Goal: Navigation & Orientation: Find specific page/section

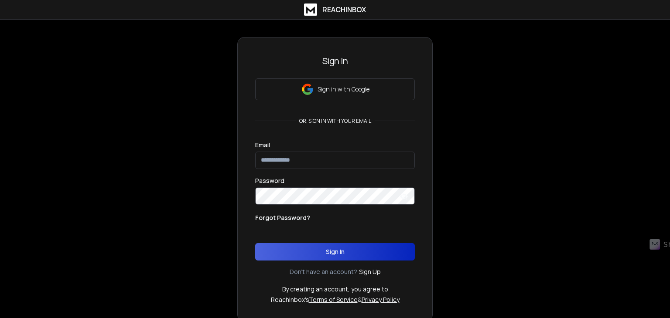
click at [302, 163] on input "email" at bounding box center [335, 160] width 160 height 17
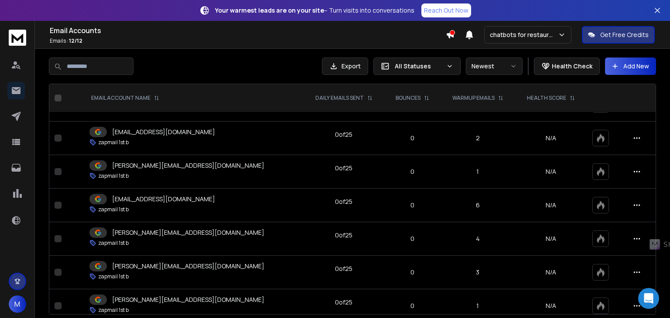
scroll to position [209, 0]
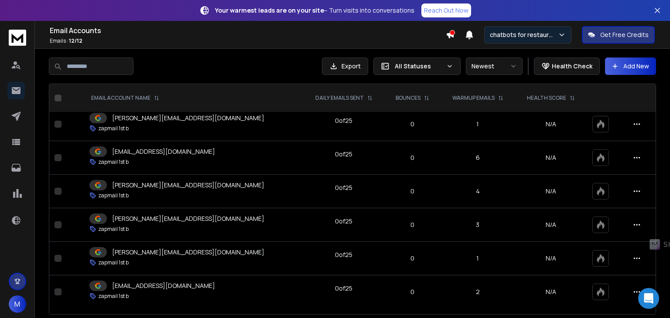
click at [552, 35] on p "chatbots for restaurants" at bounding box center [523, 35] width 68 height 9
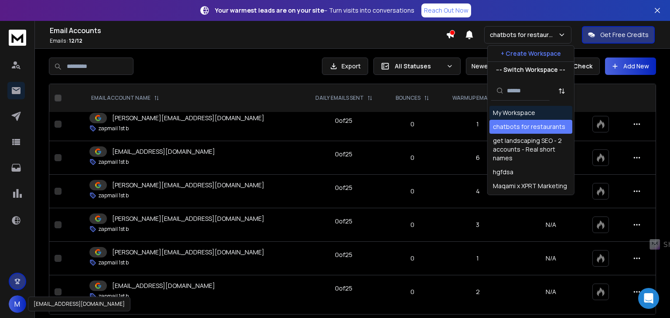
click at [20, 308] on span "M" at bounding box center [17, 304] width 17 height 17
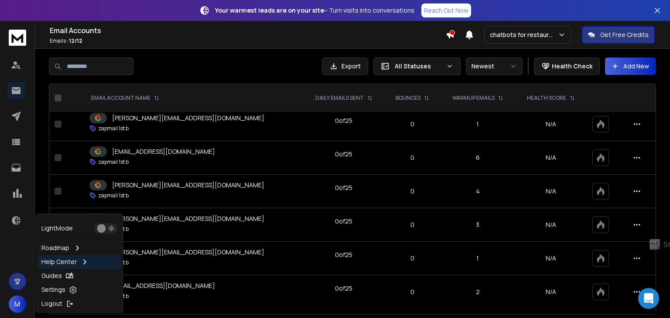
click at [83, 265] on icon at bounding box center [84, 262] width 9 height 9
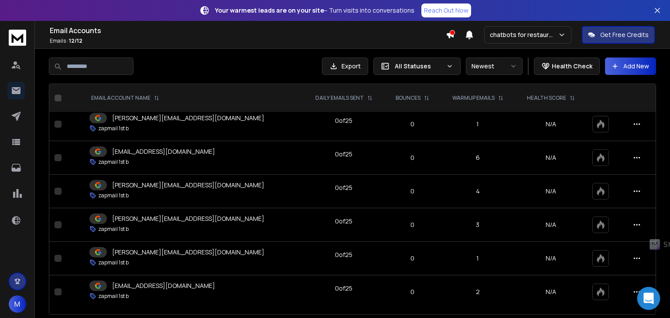
click at [648, 301] on icon "Open Intercom Messenger" at bounding box center [647, 298] width 11 height 11
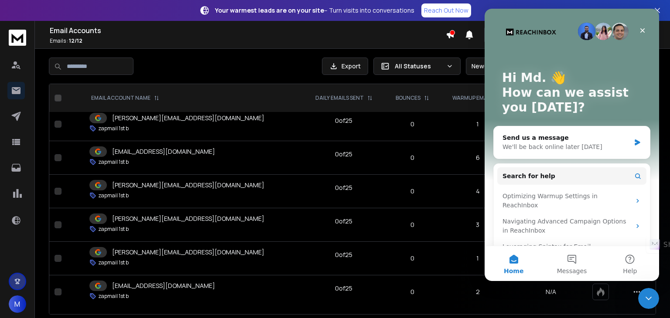
scroll to position [0, 0]
click at [576, 268] on span "Messages" at bounding box center [572, 271] width 30 height 6
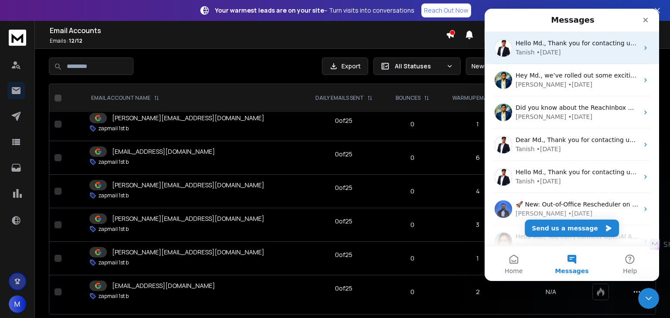
click at [592, 58] on div "Hello Md., Thank you for contacting us. Can you please follow the format for ad…" at bounding box center [571, 48] width 174 height 32
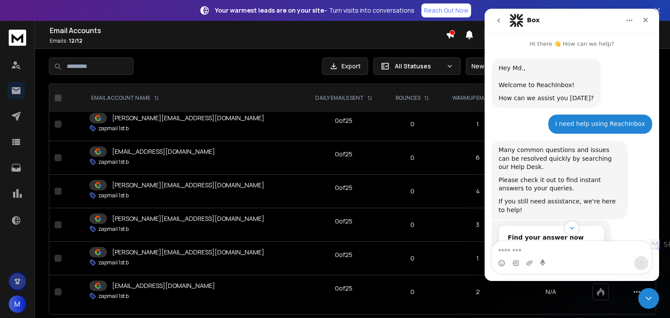
click at [494, 18] on button "go back" at bounding box center [498, 20] width 17 height 17
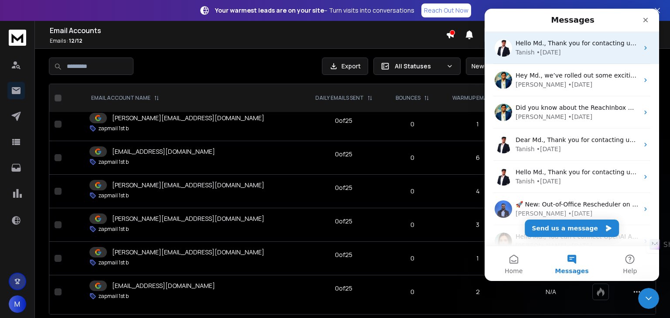
click at [589, 58] on div "Hello Md., Thank you for contacting us. Can you please follow the format for ad…" at bounding box center [571, 48] width 174 height 32
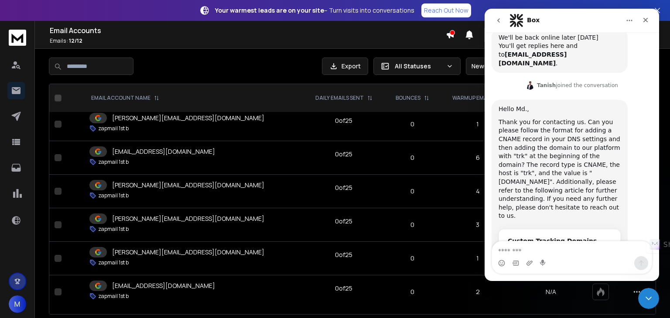
scroll to position [902, 0]
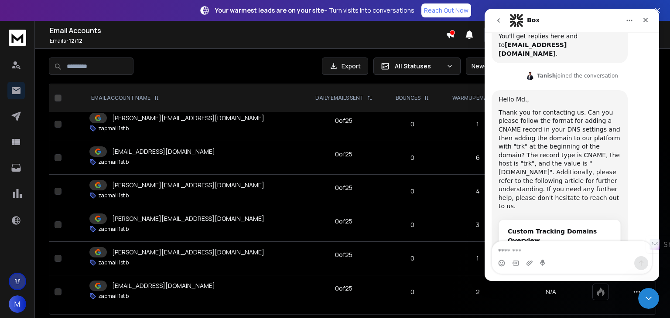
click at [504, 23] on button "go back" at bounding box center [498, 20] width 17 height 17
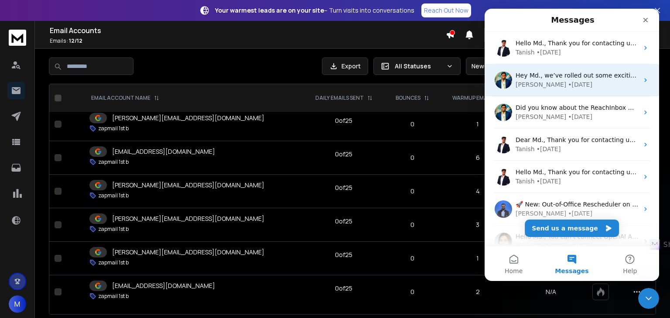
click at [576, 91] on div "Hey Md., we’ve rolled out some exciting updates to ReachInbox! 🚀 ✅ Provider Mat…" at bounding box center [571, 80] width 174 height 32
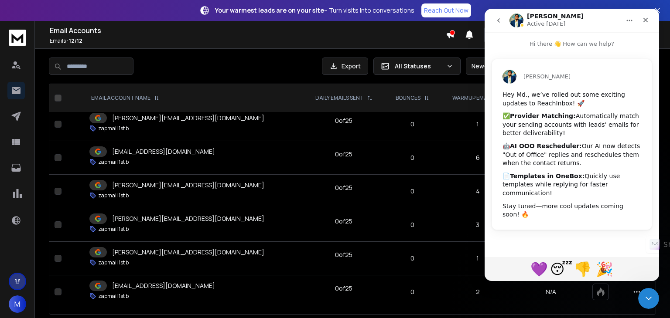
click at [501, 15] on button "go back" at bounding box center [498, 20] width 17 height 17
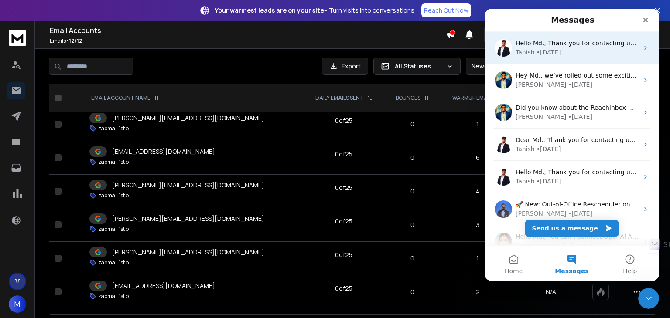
click at [580, 56] on div "[PERSON_NAME] • [DATE]" at bounding box center [576, 52] width 123 height 9
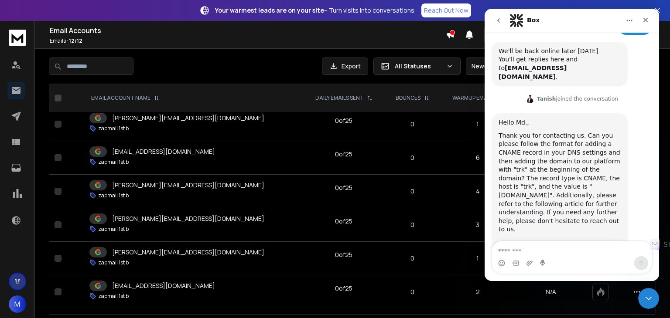
scroll to position [902, 0]
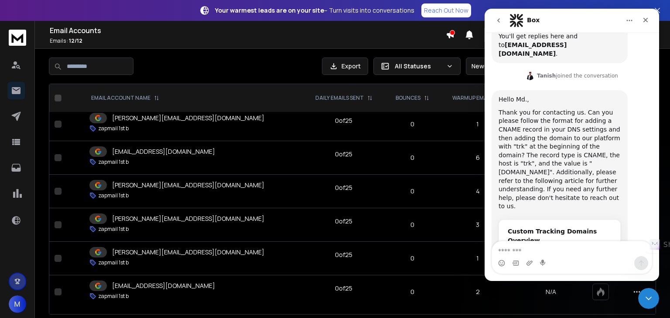
click at [500, 25] on button "go back" at bounding box center [498, 20] width 17 height 17
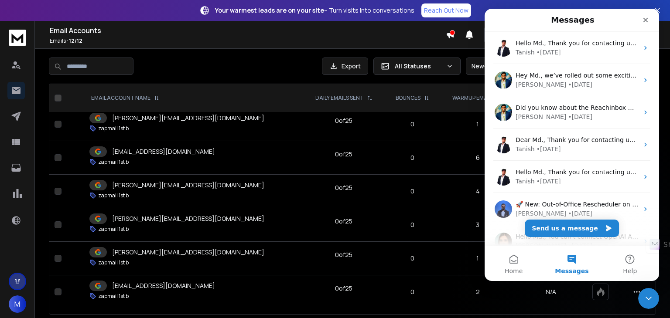
scroll to position [0, 0]
click at [520, 263] on button "Home" at bounding box center [513, 263] width 58 height 35
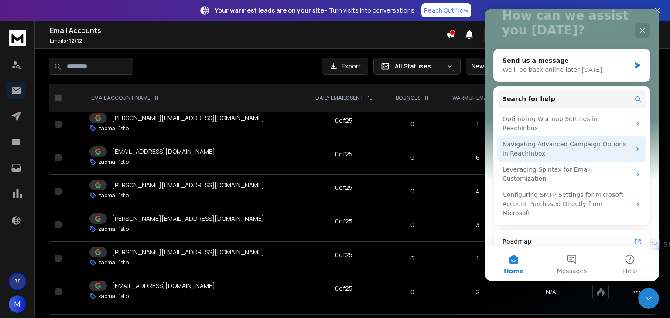
scroll to position [77, 0]
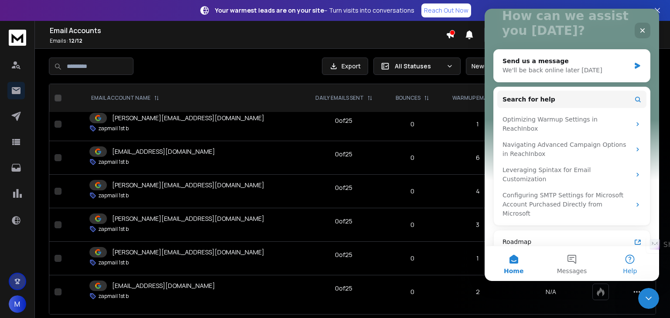
click at [629, 262] on button "Help" at bounding box center [630, 263] width 58 height 35
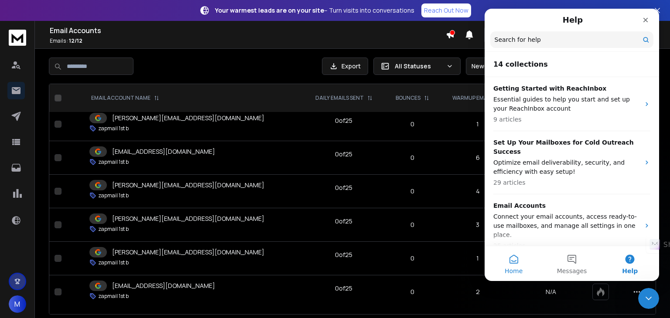
click at [513, 256] on button "Home" at bounding box center [513, 263] width 58 height 35
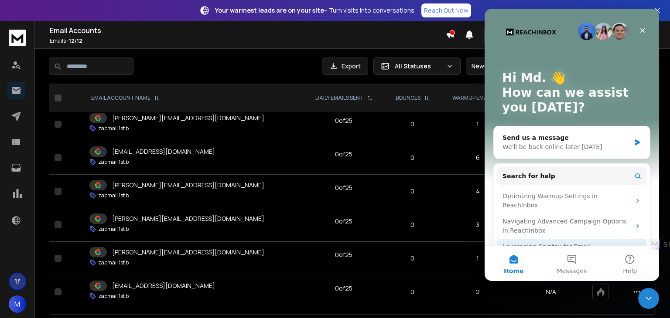
scroll to position [77, 0]
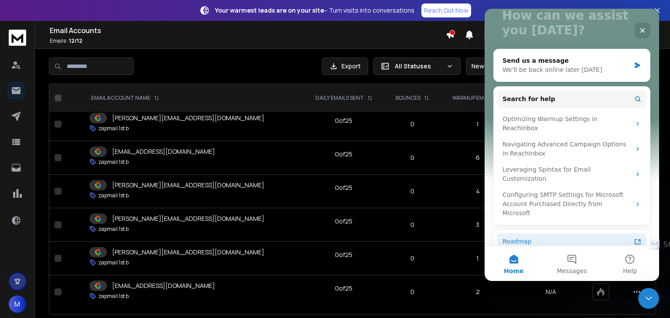
click at [549, 234] on div "Roadmap" at bounding box center [571, 242] width 149 height 16
